Goal: Navigation & Orientation: Find specific page/section

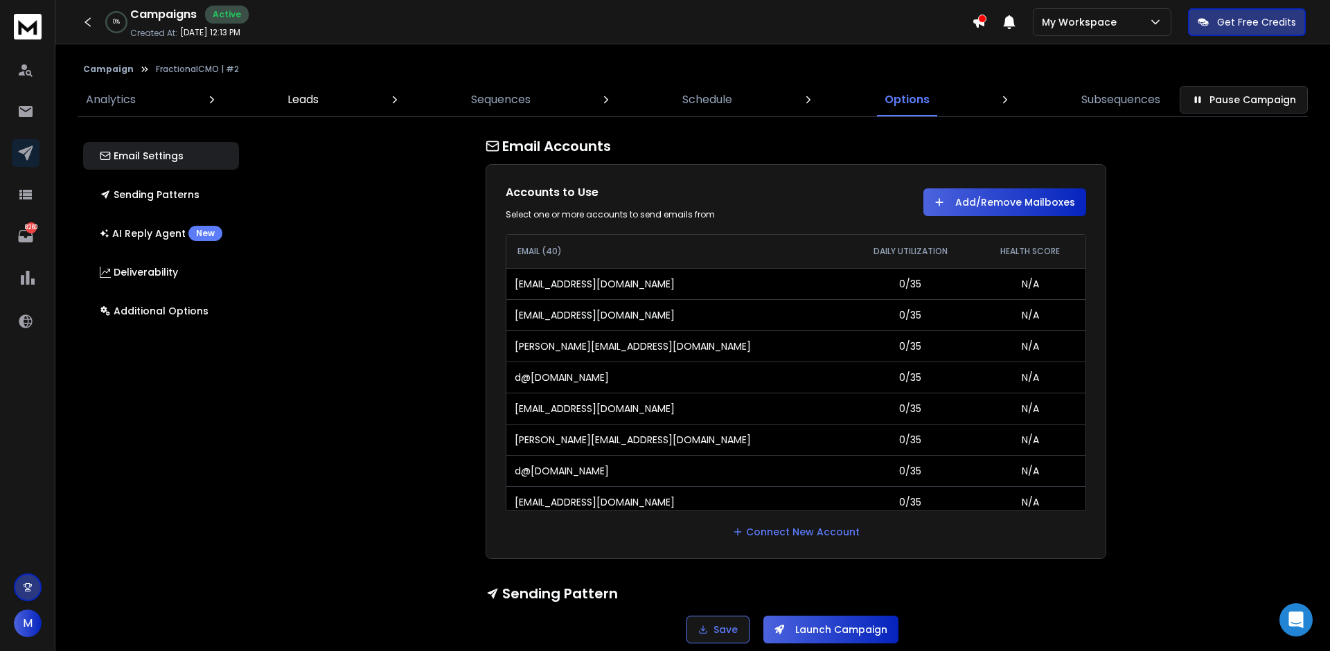
click at [311, 96] on p "Leads" at bounding box center [303, 99] width 31 height 17
